Goal: Task Accomplishment & Management: Manage account settings

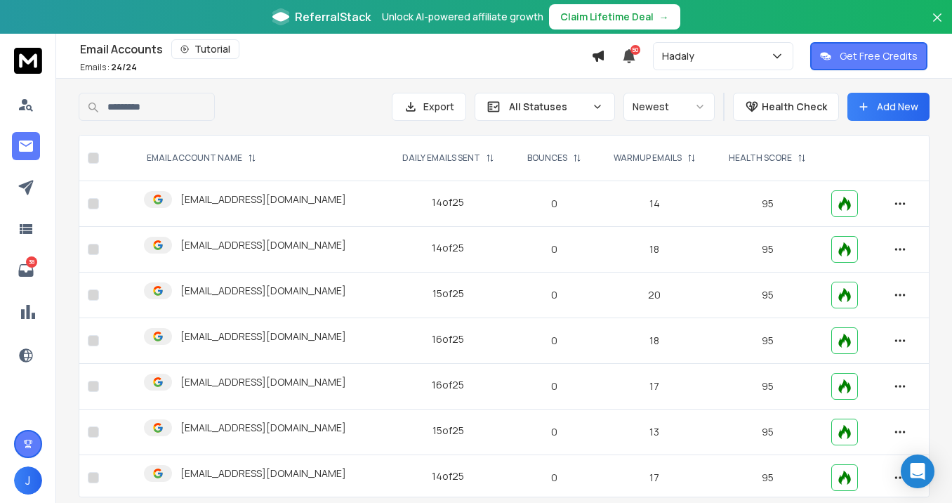
click at [312, 105] on div at bounding box center [231, 107] width 305 height 28
click at [24, 271] on icon at bounding box center [25, 270] width 15 height 13
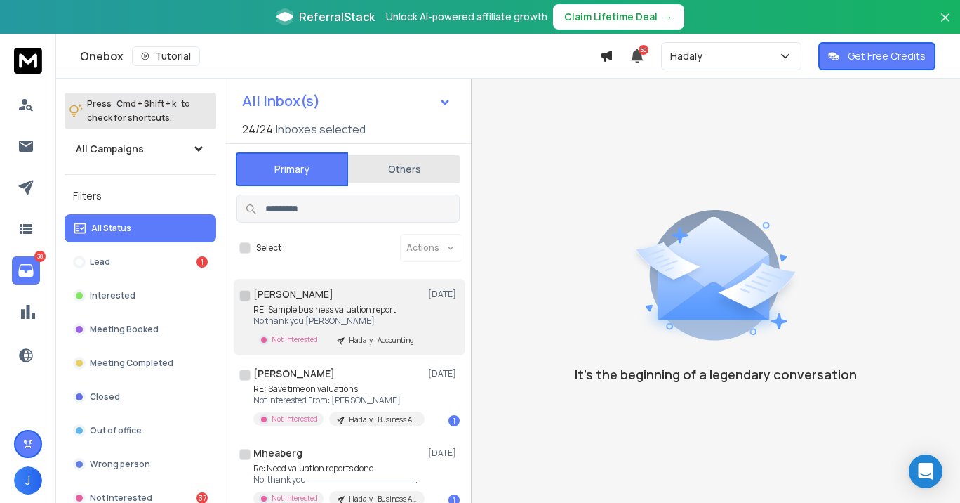
click at [359, 304] on p "RE: Sample business valuation report" at bounding box center [337, 309] width 168 height 11
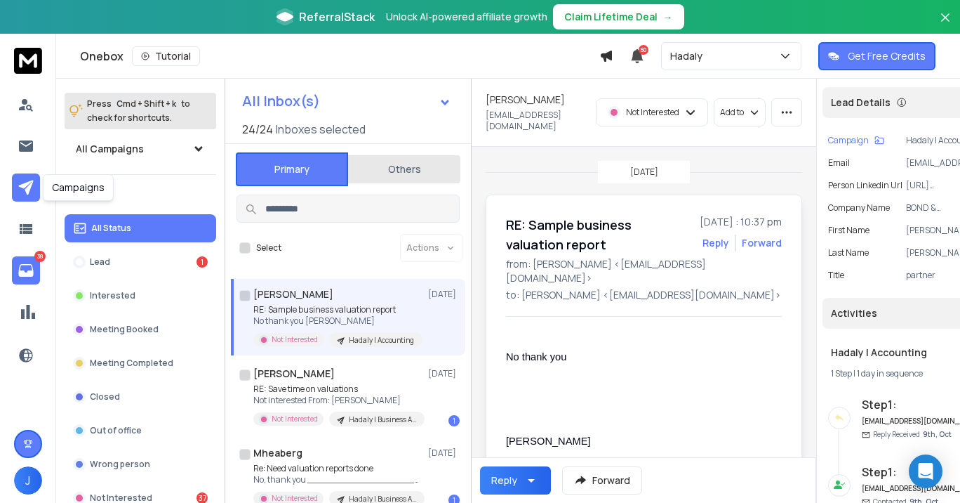
click at [32, 191] on icon at bounding box center [26, 187] width 17 height 17
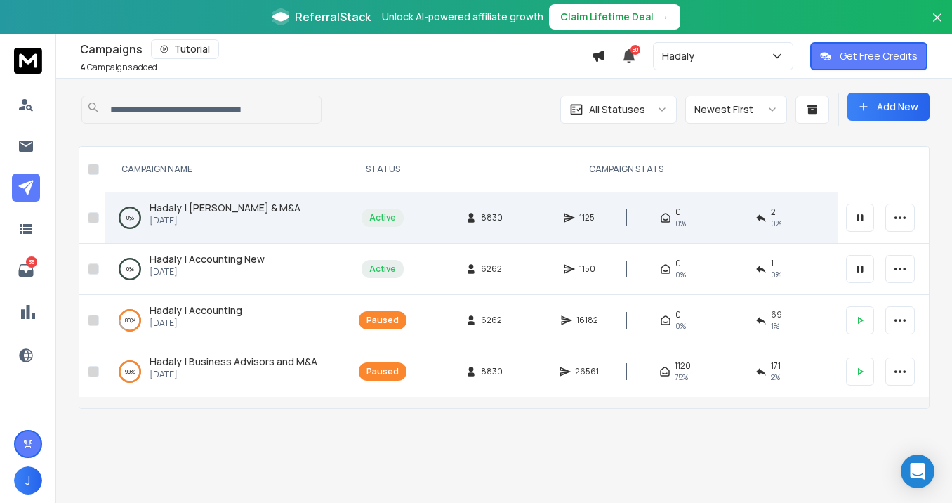
click at [217, 207] on span "Hadaly | Broker & M&A" at bounding box center [224, 207] width 151 height 13
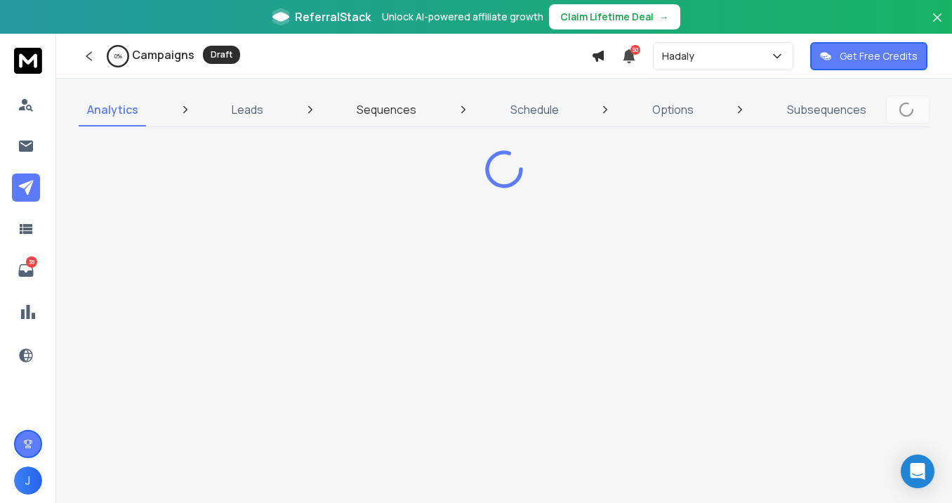
click at [401, 114] on p "Sequences" at bounding box center [387, 109] width 60 height 17
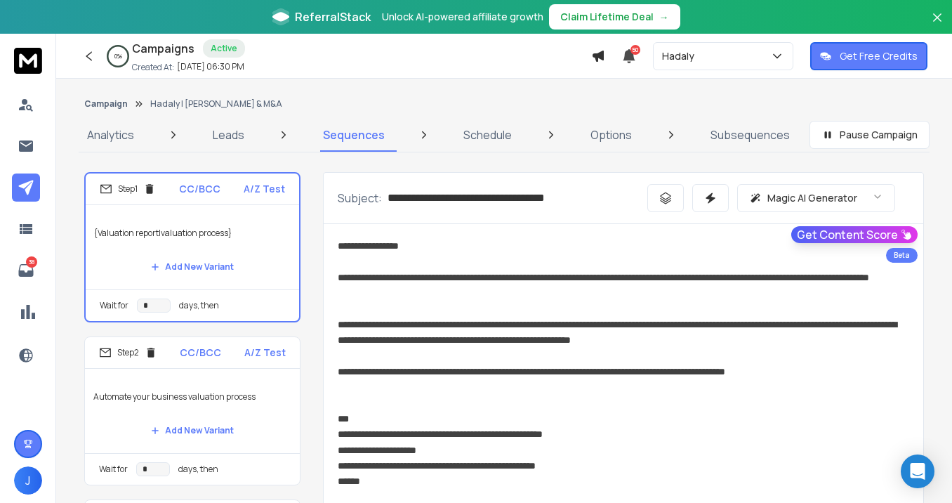
click at [401, 78] on div "0 % Campaigns Active Created At: Oct 09, 2025, 06:30 PM 50 Hadaly Get Free Cred…" at bounding box center [476, 56] width 952 height 45
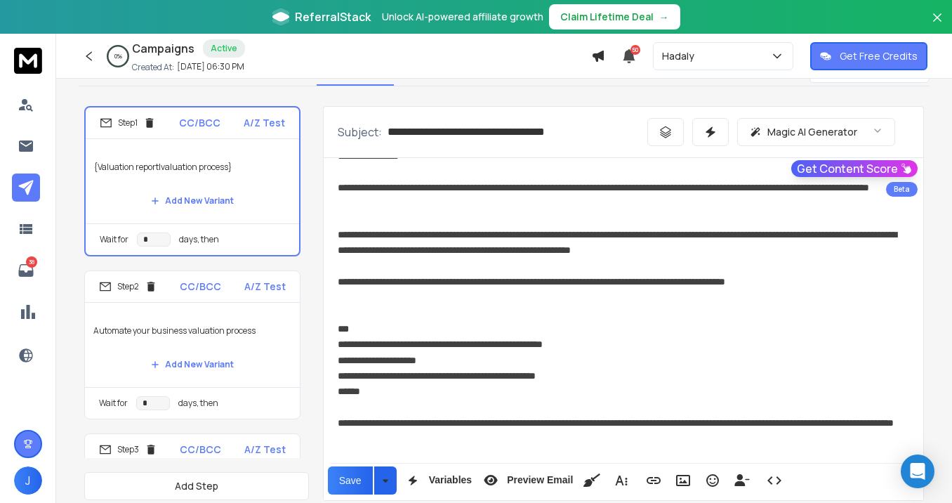
scroll to position [83, 0]
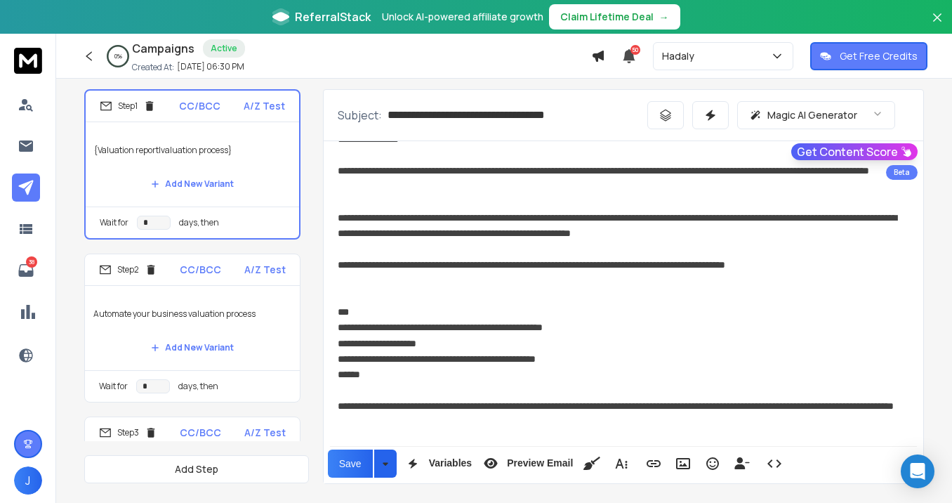
click at [420, 69] on div "0 % Campaigns Active Created At: Oct 09, 2025, 06:30 PM 50 Hadaly Get Free Cred…" at bounding box center [476, 56] width 952 height 45
click at [23, 188] on icon at bounding box center [26, 187] width 17 height 17
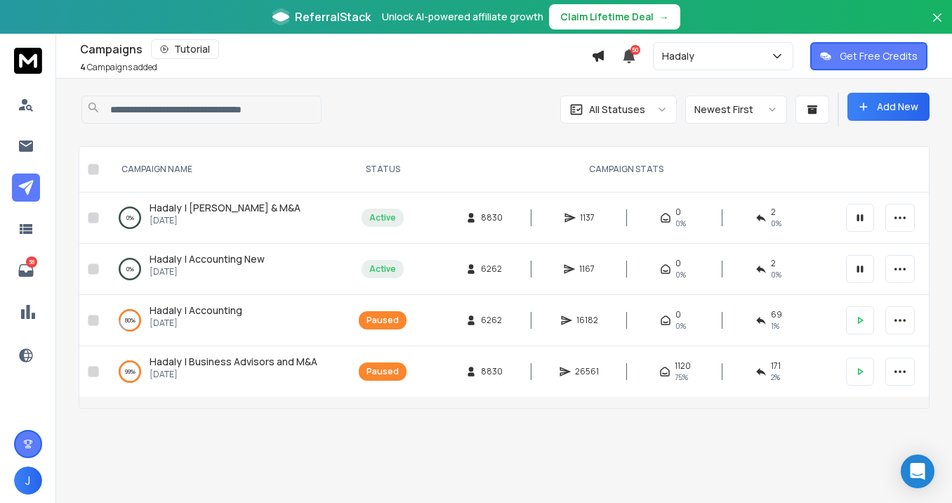
click at [423, 112] on div at bounding box center [291, 110] width 425 height 34
click at [455, 104] on div at bounding box center [291, 110] width 425 height 34
click at [645, 458] on div "Campaigns 4 Campaigns Added All Statuses Newest First Add New CAMPAIGN NAME STA…" at bounding box center [504, 344] width 851 height 503
click at [457, 123] on div at bounding box center [291, 110] width 425 height 34
click at [454, 117] on div at bounding box center [291, 110] width 425 height 34
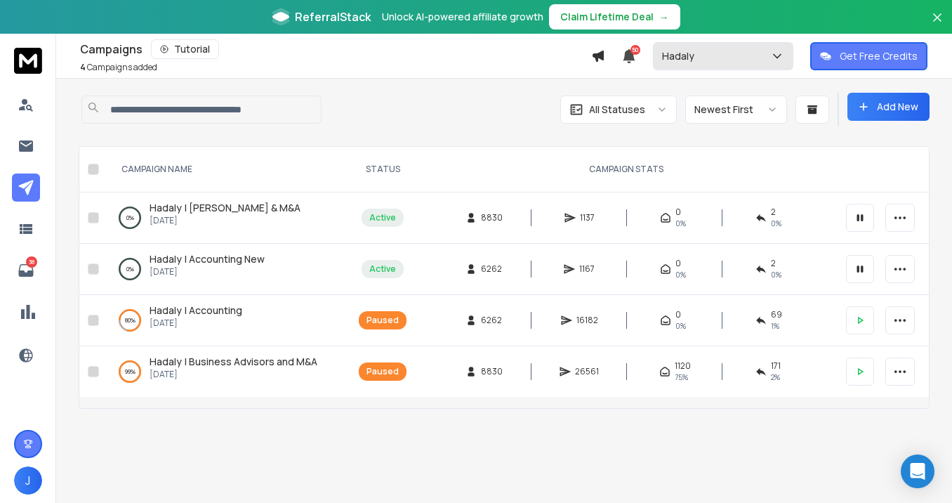
click at [731, 65] on button "Hadaly" at bounding box center [723, 56] width 140 height 28
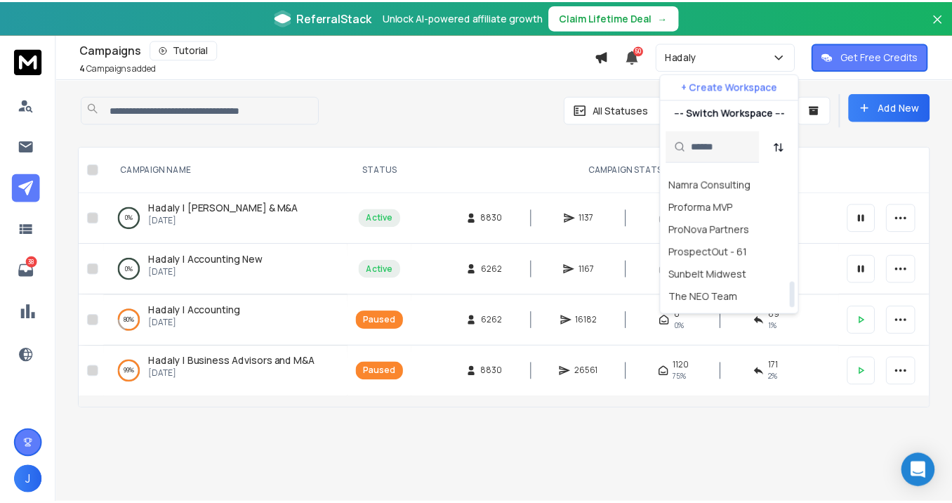
scroll to position [606, 0]
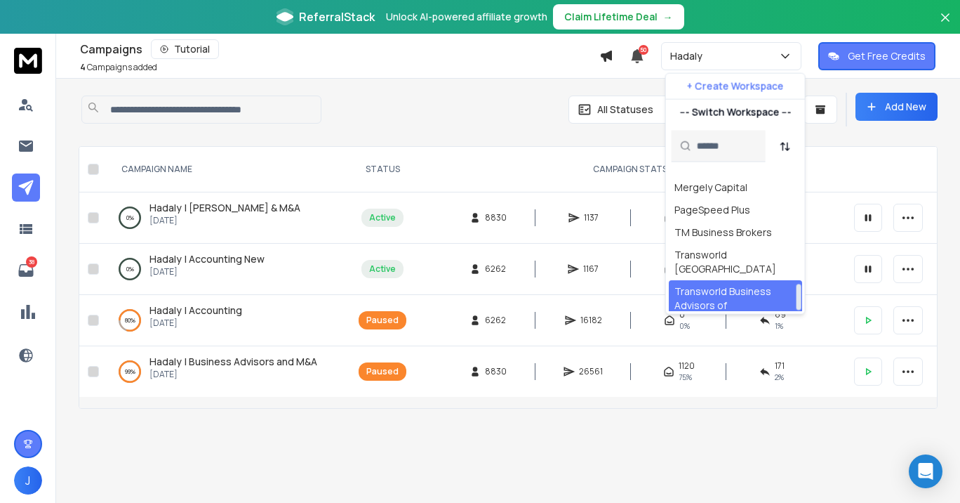
click at [740, 284] on div "Transworld Business Advisors of [GEOGRAPHIC_DATA]" at bounding box center [735, 305] width 122 height 42
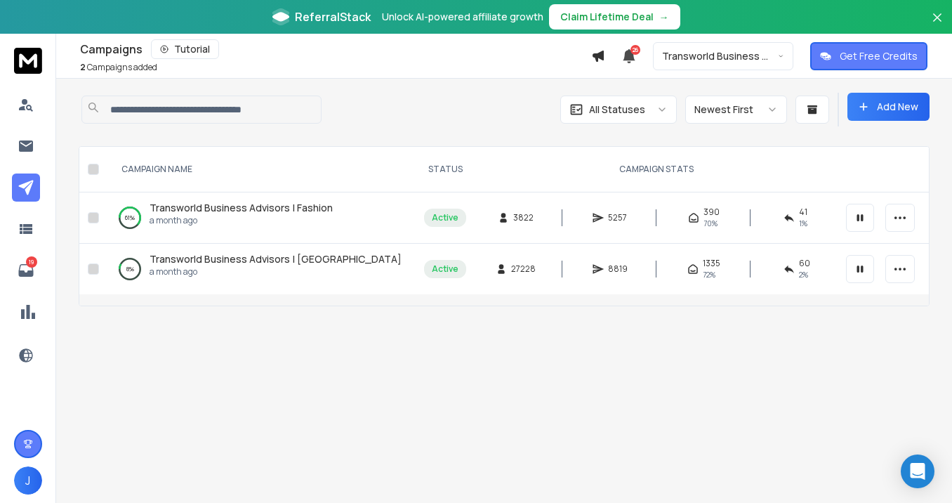
click at [444, 124] on div at bounding box center [291, 110] width 425 height 34
click at [22, 147] on icon at bounding box center [26, 145] width 14 height 11
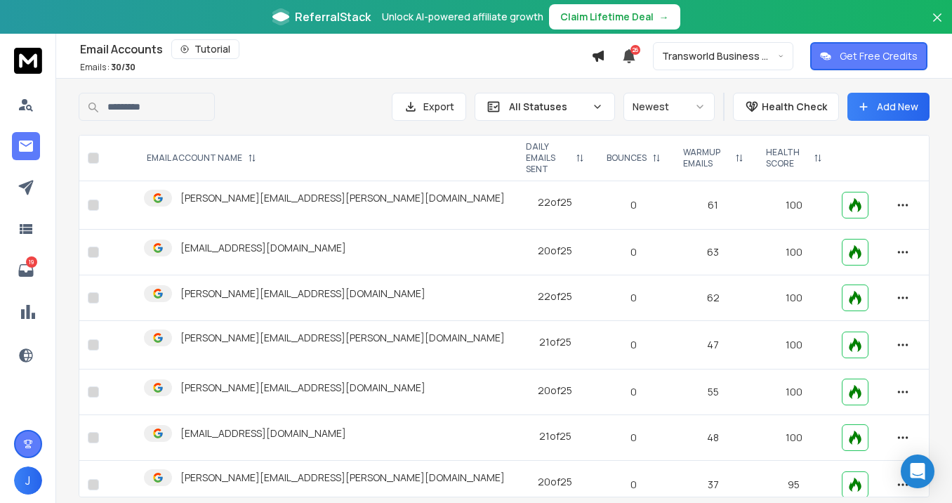
click at [283, 105] on div at bounding box center [231, 107] width 305 height 28
click at [327, 112] on div at bounding box center [231, 107] width 305 height 28
click at [342, 113] on div at bounding box center [231, 107] width 305 height 28
click at [32, 318] on icon at bounding box center [28, 311] width 21 height 21
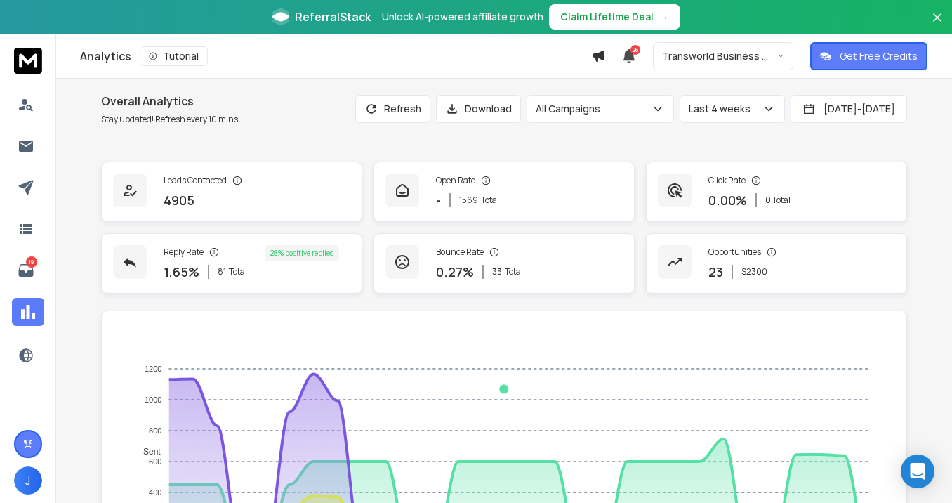
click at [637, 150] on div "Overall Analytics Stay updated! Refresh every 10 mins. Refresh Download All Cam…" at bounding box center [504, 481] width 806 height 776
click at [637, 144] on div "Overall Analytics Stay updated! Refresh every 10 mins. Refresh Download All Cam…" at bounding box center [504, 481] width 806 height 776
click at [646, 147] on div "Overall Analytics Stay updated! Refresh every 10 mins. Refresh Download All Cam…" at bounding box center [504, 481] width 806 height 776
click at [657, 138] on div "Overall Analytics Stay updated! Refresh every 10 mins. Refresh Download All Cam…" at bounding box center [504, 481] width 806 height 776
click at [263, 149] on div "Overall Analytics Stay updated! Refresh every 10 mins. Refresh Download All Cam…" at bounding box center [504, 481] width 806 height 776
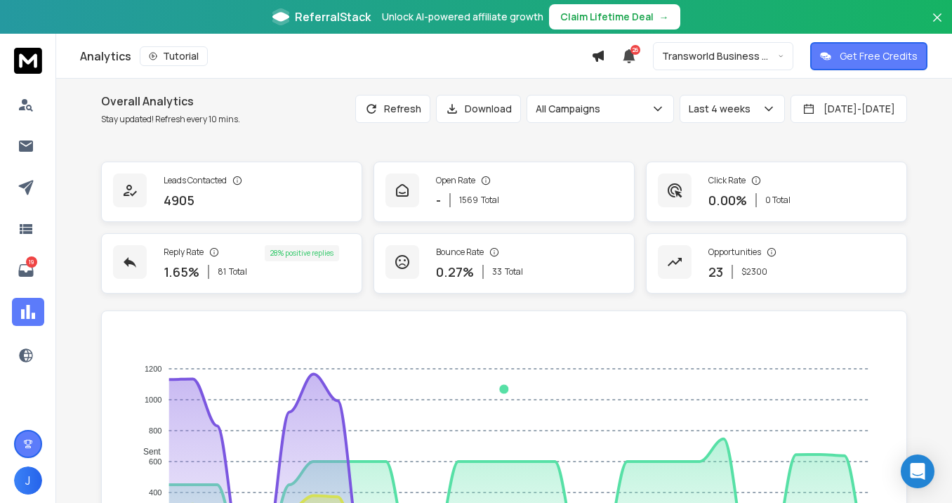
click at [306, 144] on div "Overall Analytics Stay updated! Refresh every 10 mins. Refresh Download All Cam…" at bounding box center [504, 481] width 806 height 776
click at [28, 186] on icon at bounding box center [25, 187] width 15 height 15
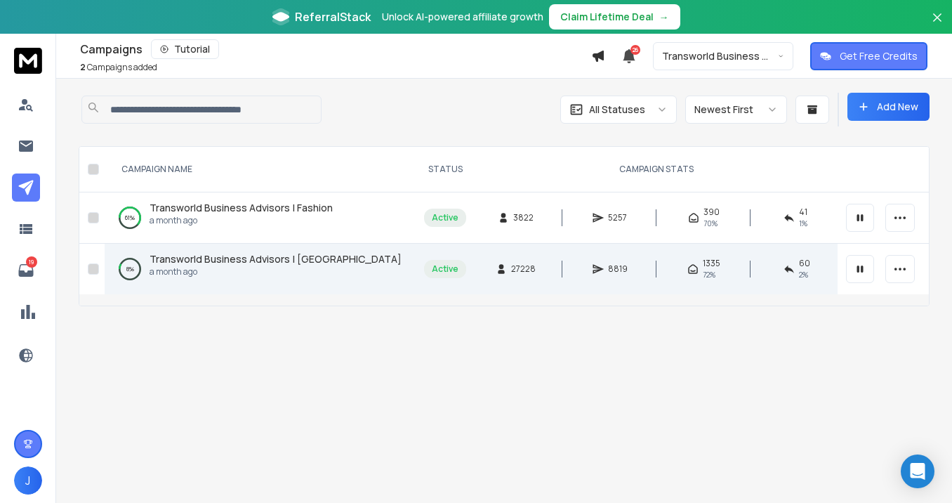
click at [254, 258] on span "Transworld Business Advisors | [GEOGRAPHIC_DATA]" at bounding box center [275, 258] width 252 height 13
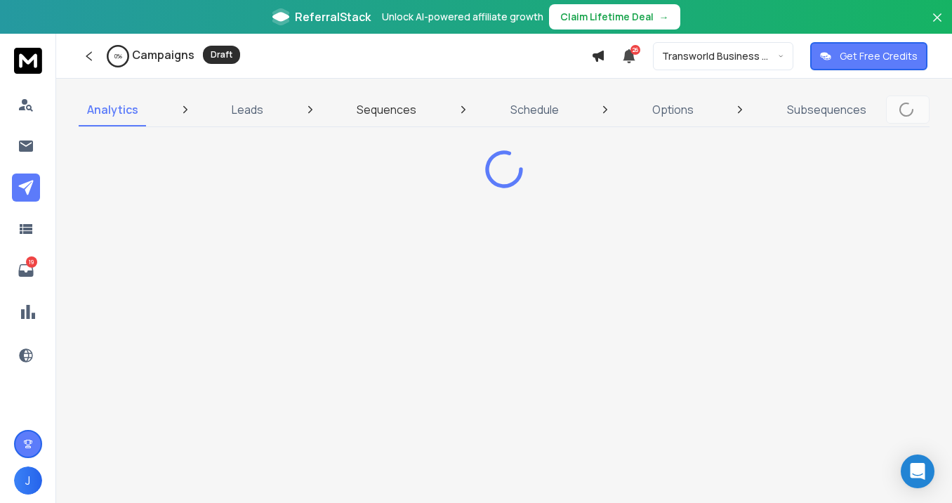
click at [374, 110] on p "Sequences" at bounding box center [387, 109] width 60 height 17
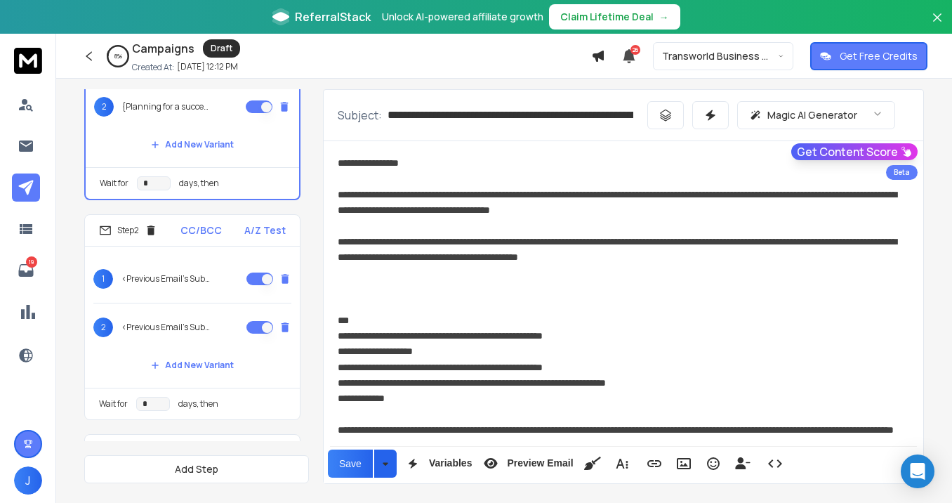
scroll to position [60, 0]
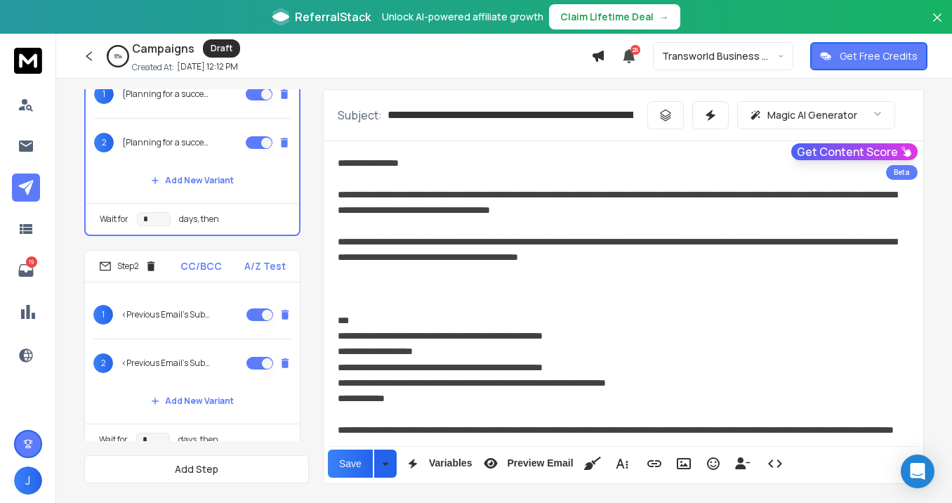
click at [194, 321] on div "1 <Previous Email's Subject>" at bounding box center [152, 315] width 118 height 20
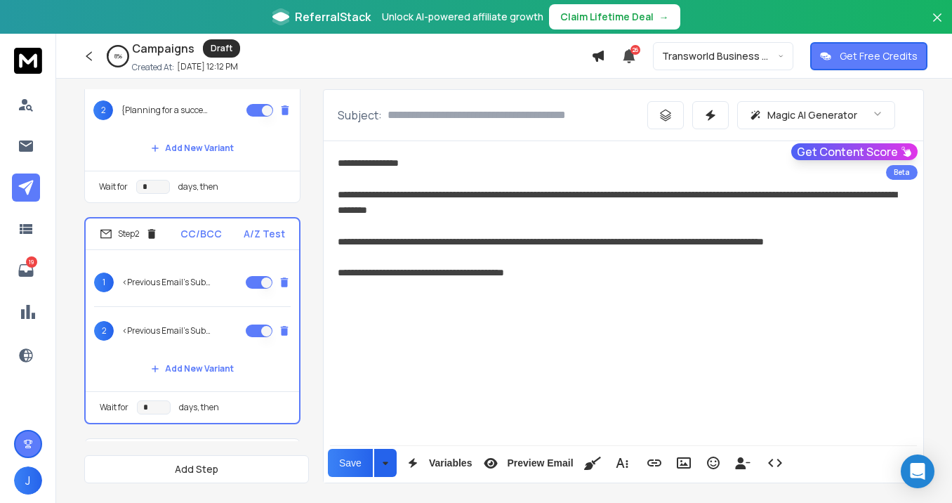
scroll to position [204, 0]
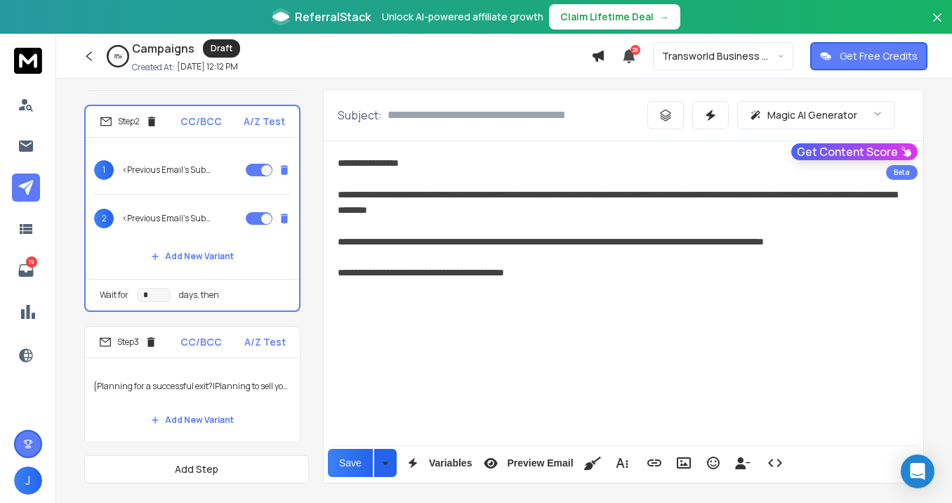
click at [229, 390] on p "{Planning for a successful exit?|Planning to sell your business?|Successful Exi…" at bounding box center [192, 385] width 198 height 39
type input "**********"
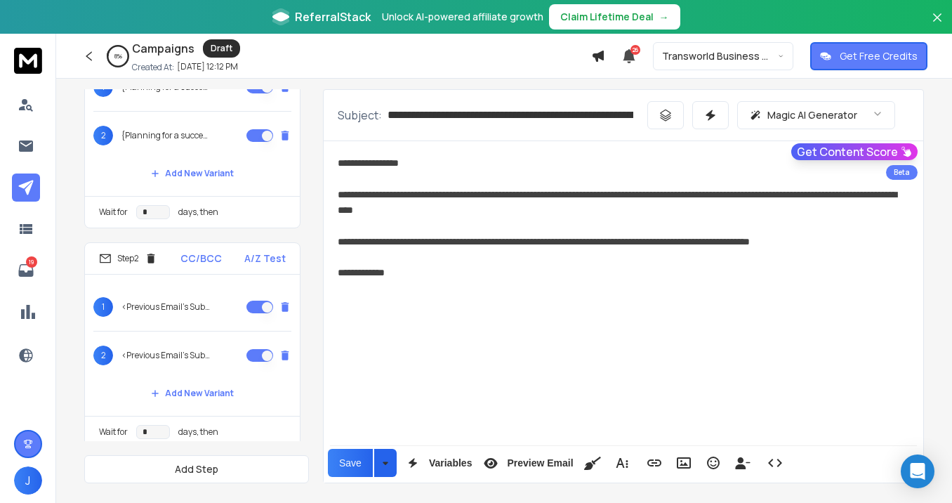
scroll to position [0, 0]
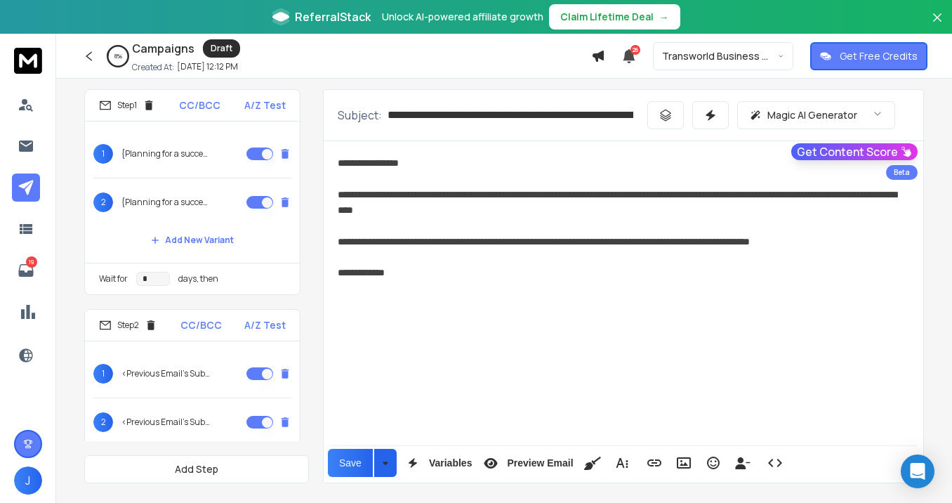
click at [203, 173] on div "1 {Planning for a successful exit?|Planning to sell your business?|Successful E…" at bounding box center [192, 154] width 198 height 48
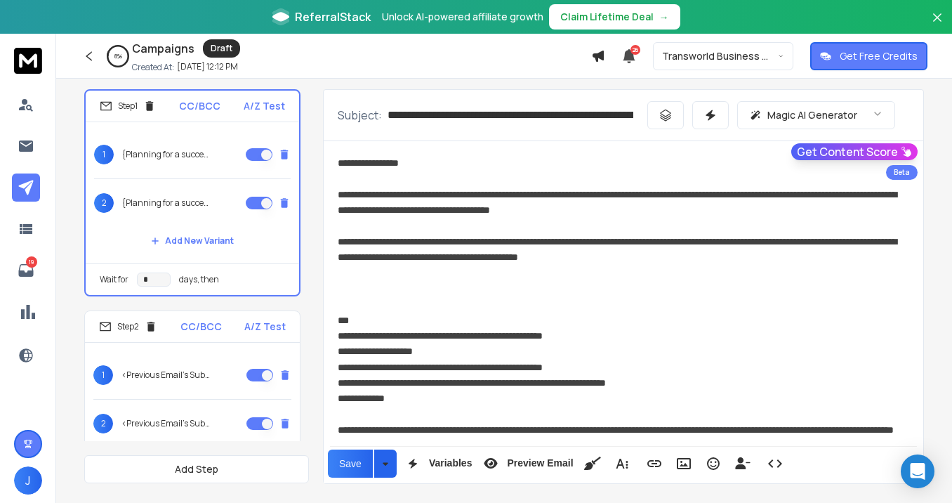
scroll to position [58, 0]
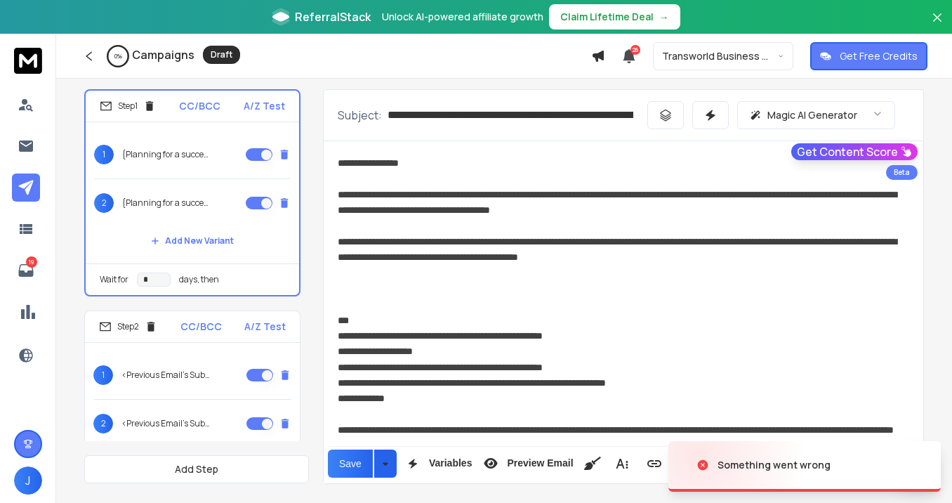
click at [200, 159] on p "{Planning for a successful exit?|Planning to sell your business?|Successful Exi…" at bounding box center [167, 154] width 90 height 11
click at [180, 211] on div "2 {Planning for a successful exit?|Planning to sell your business?|Successful E…" at bounding box center [153, 203] width 118 height 20
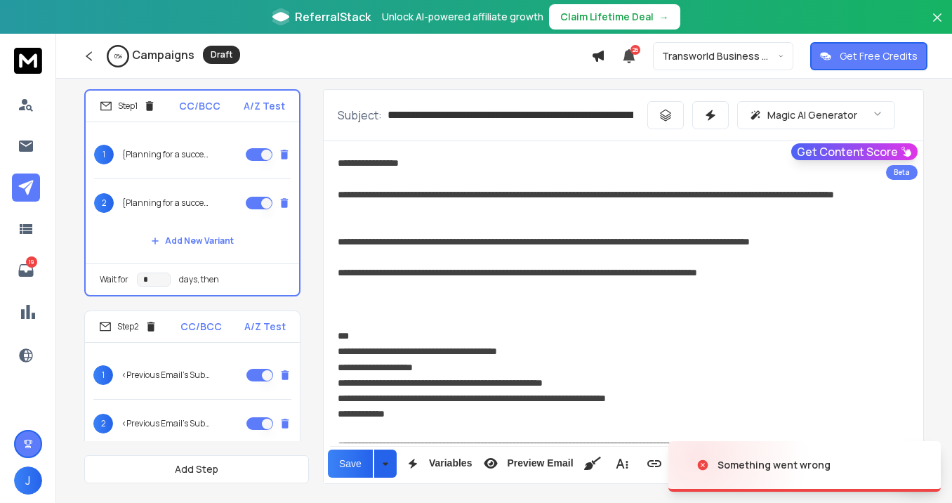
click at [176, 205] on p "{Planning for a successful exit?|Planning to sell your business?|Successful Exi…" at bounding box center [167, 202] width 90 height 11
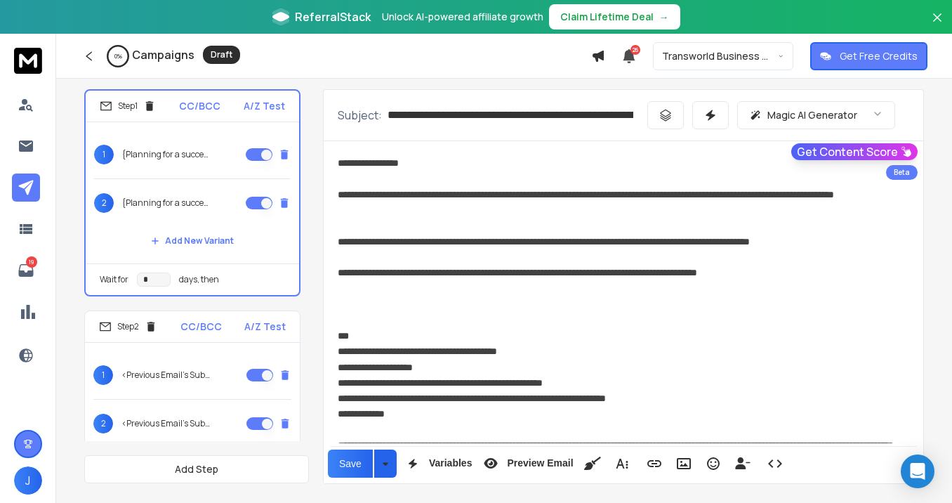
click at [177, 366] on div "1 <Previous Email's Subject>" at bounding box center [152, 375] width 118 height 20
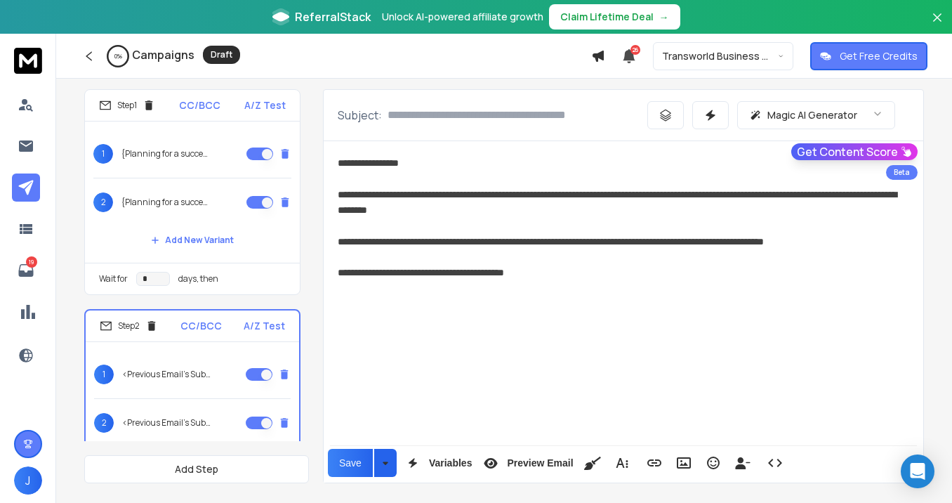
click at [175, 417] on p "<Previous Email's Subject>" at bounding box center [167, 422] width 90 height 11
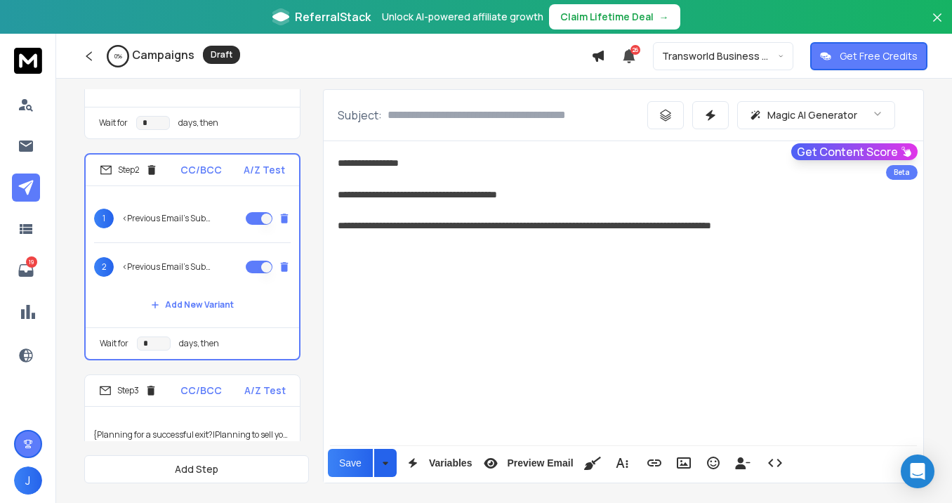
scroll to position [204, 0]
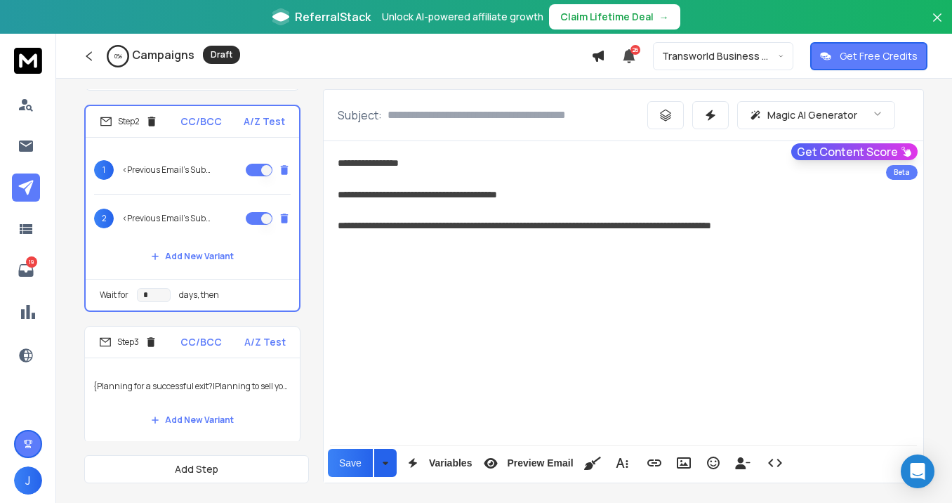
click at [160, 387] on p "{Planning for a successful exit?|Planning to sell your business?|Successful Exi…" at bounding box center [192, 385] width 198 height 39
type input "**********"
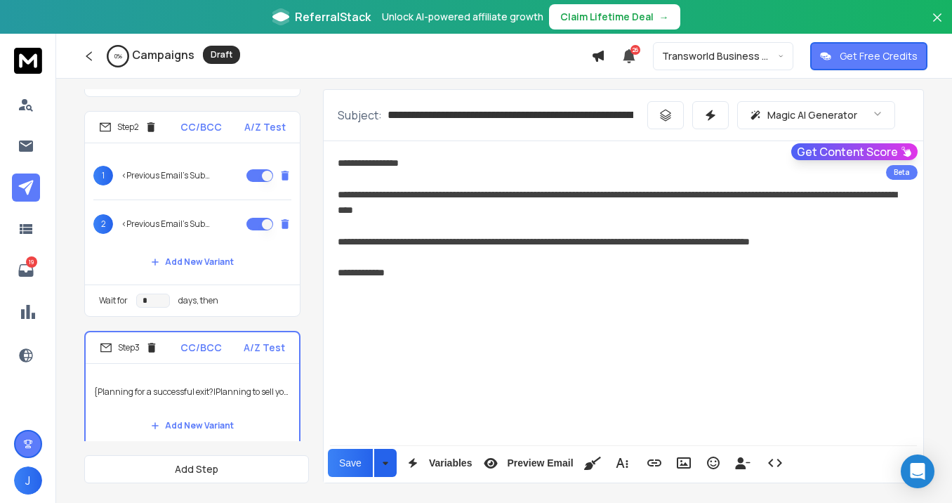
scroll to position [197, 0]
click at [199, 180] on p "<Previous Email's Subject>" at bounding box center [166, 176] width 90 height 11
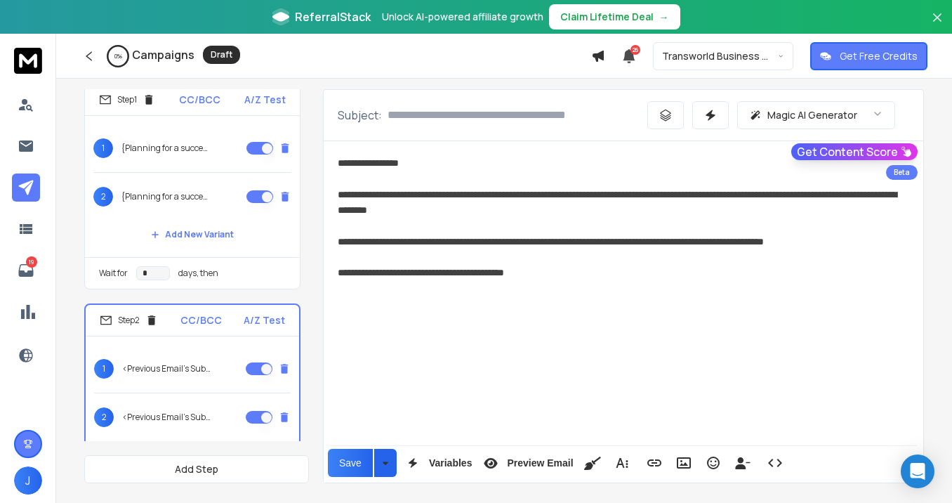
scroll to position [6, 0]
click at [187, 151] on p "{Planning for a successful exit?|Planning to sell your business?|Successful Exi…" at bounding box center [166, 147] width 90 height 11
type input "**********"
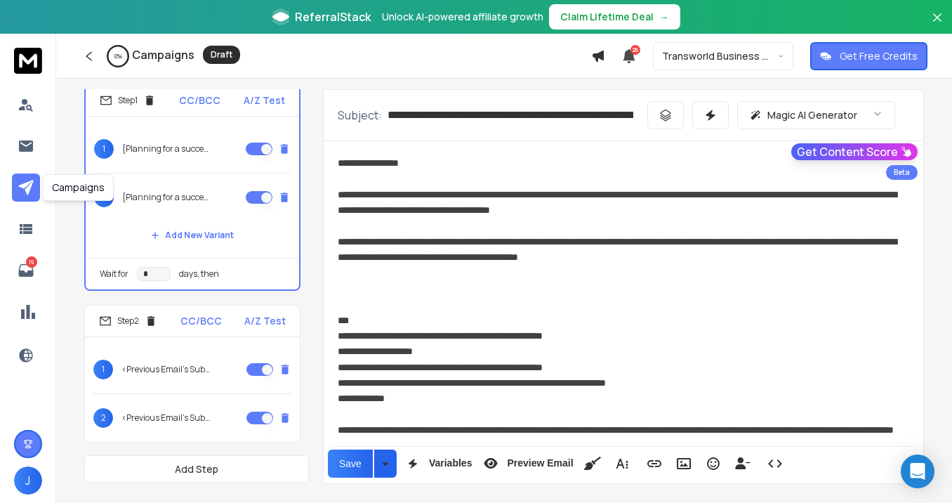
click at [25, 186] on icon at bounding box center [25, 187] width 15 height 15
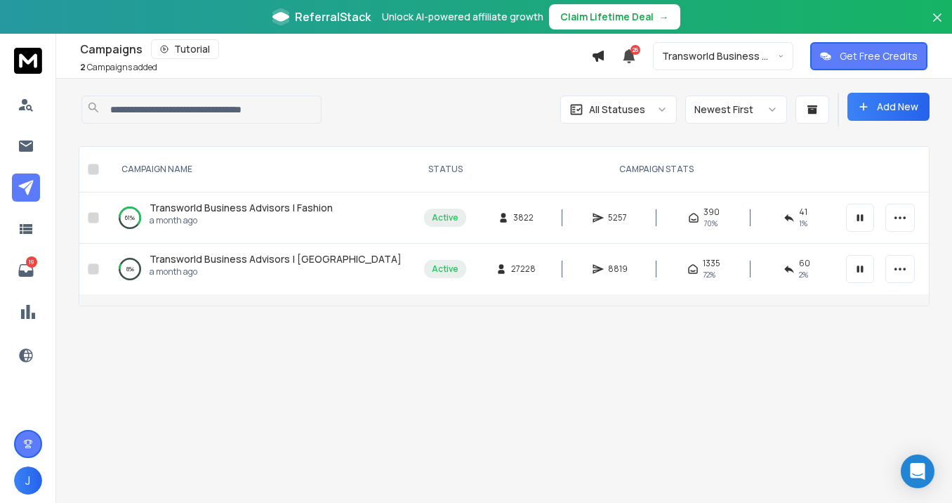
click at [420, 103] on div at bounding box center [291, 110] width 425 height 34
click at [407, 108] on div at bounding box center [291, 110] width 425 height 34
